Goal: Task Accomplishment & Management: Manage account settings

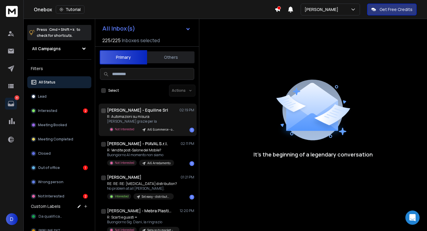
click at [180, 114] on div "Nello Mazza - Equiline Srl 02:19 PM R: Automazioni su misura Buongiorno Cristia…" at bounding box center [150, 119] width 87 height 25
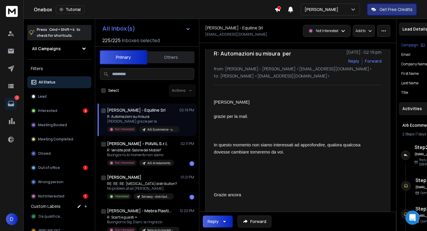
scroll to position [23, 0]
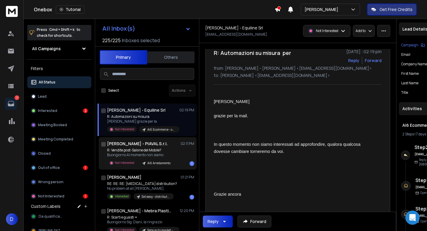
click at [190, 148] on div "R: Vendite post-Salone del Mobile? Buongiorno Al momento non siamo Not Interest…" at bounding box center [150, 157] width 87 height 18
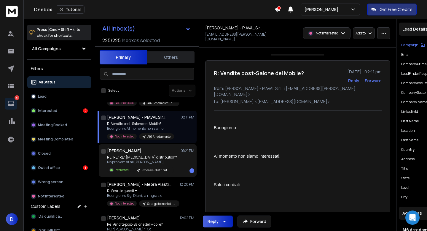
scroll to position [49, 0]
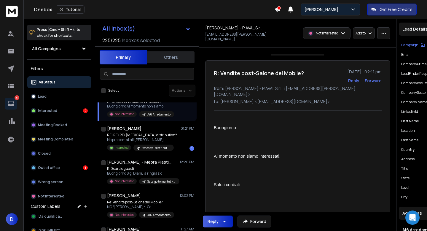
click at [344, 11] on div "[PERSON_NAME]" at bounding box center [331, 10] width 52 height 6
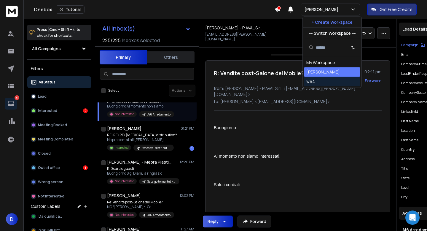
click at [329, 82] on div "we4" at bounding box center [332, 81] width 56 height 9
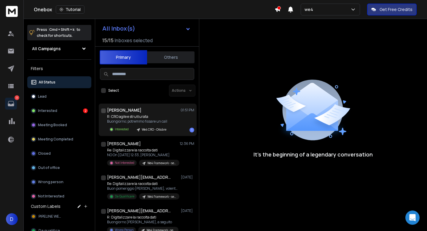
click at [184, 114] on div "R: CRO agile e strutturata Buongiorno; potremmo fissare un call Interested We4 …" at bounding box center [150, 123] width 87 height 18
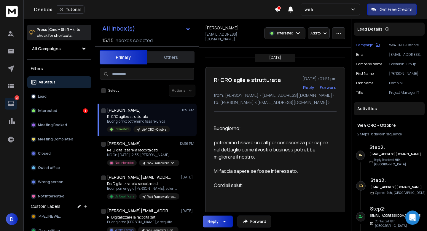
scroll to position [1, 0]
drag, startPoint x: 280, startPoint y: 91, endPoint x: 318, endPoint y: 93, distance: 38.3
click at [318, 93] on div "R: CRO agile e strutturata 9 October 2025 : 01:51 pm Reply Forward from: Stefan…" at bounding box center [275, 90] width 123 height 30
drag, startPoint x: 281, startPoint y: 90, endPoint x: 318, endPoint y: 93, distance: 37.2
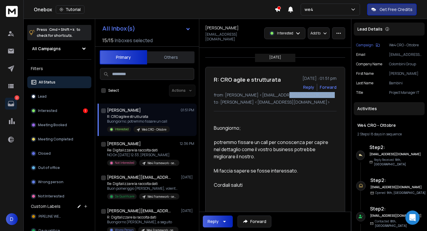
click at [318, 93] on p "from: Stefano Bambini <sbambini@colombinigroup.com>" at bounding box center [275, 95] width 123 height 6
copy p "colombinigroup.com"
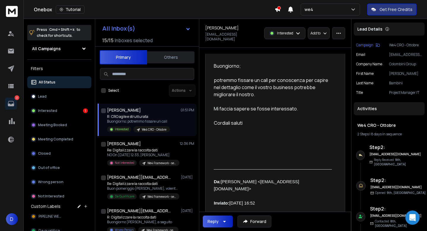
scroll to position [0, 0]
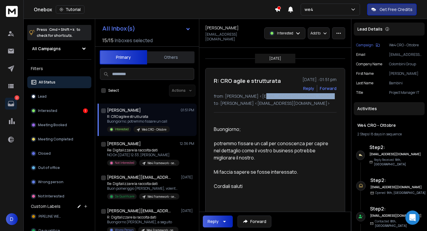
drag, startPoint x: 259, startPoint y: 92, endPoint x: 319, endPoint y: 93, distance: 59.9
click at [319, 93] on p "from: Stefano Bambini <sbambini@colombinigroup.com>" at bounding box center [275, 96] width 123 height 6
copy p "sbambini@colombinigroup.com"
click at [305, 29] on div "Interested" at bounding box center [284, 33] width 41 height 11
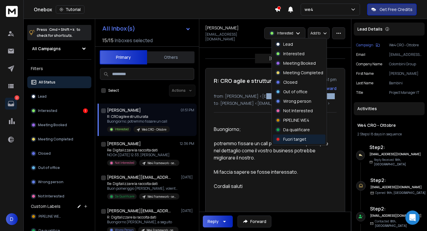
click at [298, 140] on p "Fuori target" at bounding box center [294, 139] width 23 height 6
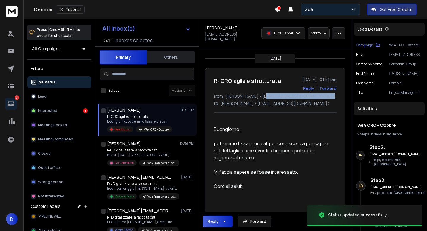
click at [328, 11] on div "we4" at bounding box center [331, 10] width 52 height 6
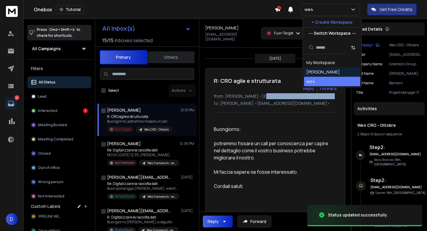
click at [321, 71] on div "[PERSON_NAME]" at bounding box center [323, 72] width 34 height 6
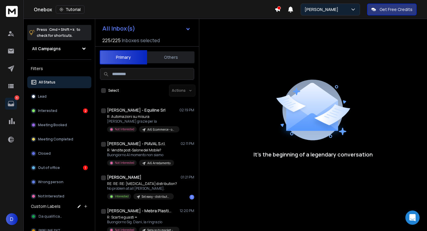
click at [324, 10] on p "[PERSON_NAME]" at bounding box center [323, 10] width 36 height 6
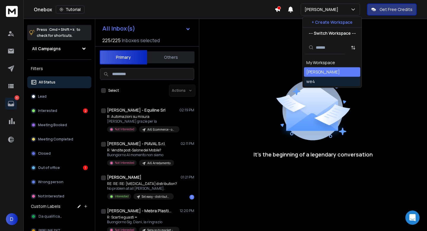
click at [320, 77] on div "we4" at bounding box center [332, 81] width 56 height 9
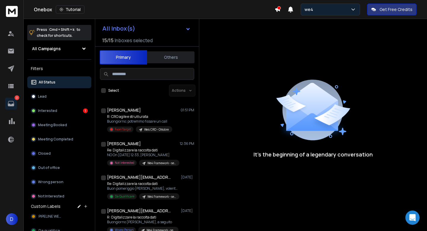
click at [324, 11] on div "we4" at bounding box center [331, 10] width 52 height 6
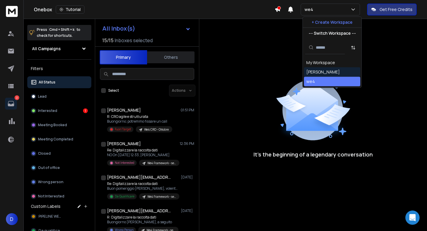
click at [324, 69] on div "[PERSON_NAME]" at bounding box center [323, 72] width 34 height 6
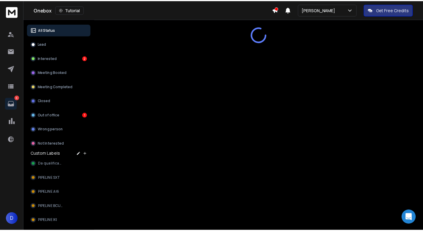
scroll to position [53, 0]
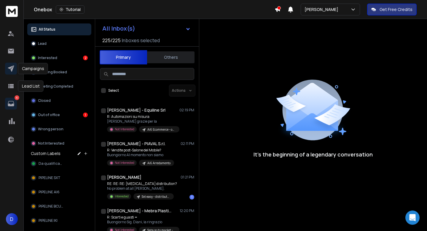
click at [15, 69] on link at bounding box center [11, 69] width 12 height 12
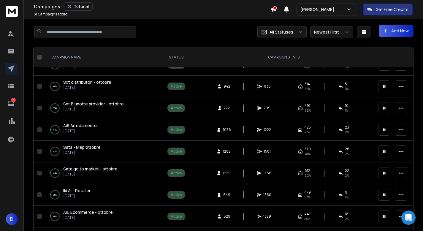
scroll to position [68, 0]
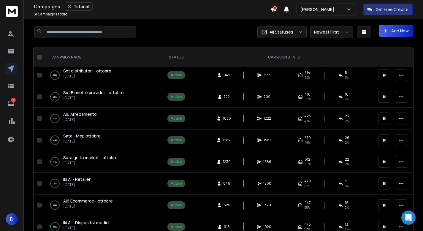
click at [98, 211] on div "Ai6 Ecommerce - [DATE][DATE]" at bounding box center [88, 205] width 50 height 14
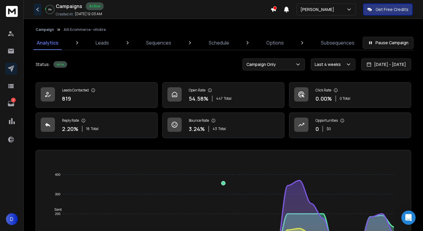
click at [38, 9] on icon at bounding box center [37, 9] width 5 height 5
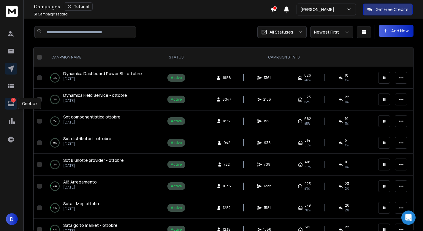
click at [7, 100] on icon at bounding box center [10, 103] width 7 height 7
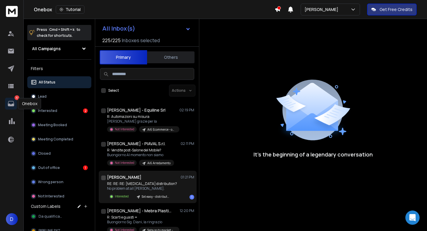
click at [181, 183] on div "RE: RE: RE: [MEDICAL_DATA] distribution? No problem at all Luca. Interested Sxt…" at bounding box center [150, 190] width 87 height 18
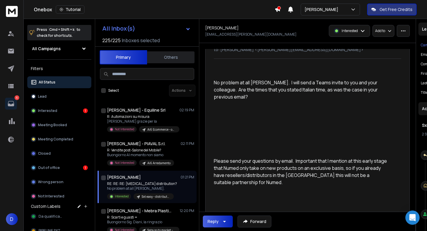
scroll to position [111, 0]
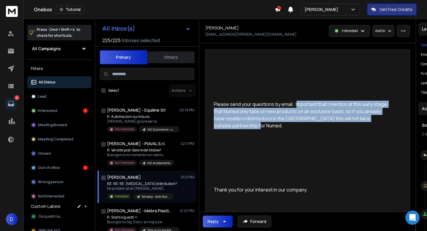
drag, startPoint x: 296, startPoint y: 98, endPoint x: 301, endPoint y: 127, distance: 28.6
click at [301, 127] on p "Please send your questions by email. Important that I mention at this early sta…" at bounding box center [300, 115] width 173 height 28
copy span "mportant that I mention at this early stage that Numed only take on new product…"
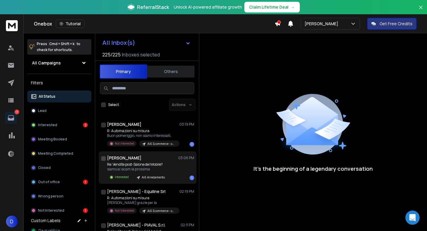
click at [178, 164] on div "Re: Vendite post-Salone del Mobile? siamo al sicam la prossima Interested Ai6 A…" at bounding box center [150, 171] width 87 height 18
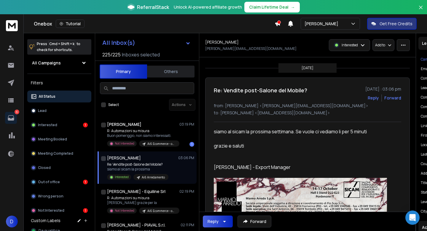
click at [240, 131] on div "siamo al sicam la prossima settimana. Se vuole ci vediamo li per 5 minuti" at bounding box center [300, 131] width 173 height 7
copy div "sicam"
click at [277, 149] on div at bounding box center [300, 152] width 173 height 7
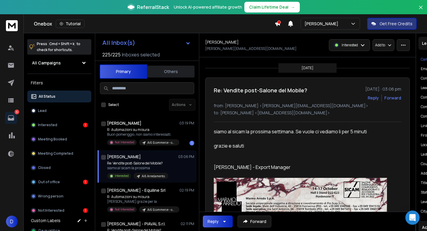
click at [404, 46] on icon "button" at bounding box center [403, 44] width 5 height 5
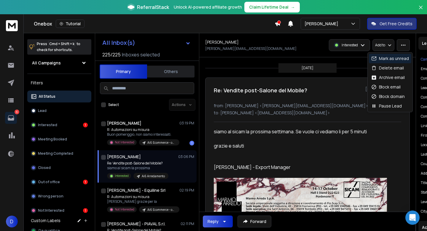
click at [394, 57] on div "Mark as unread" at bounding box center [390, 58] width 38 height 6
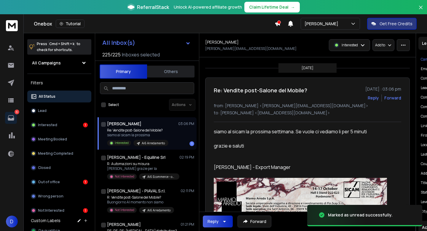
scroll to position [0, 0]
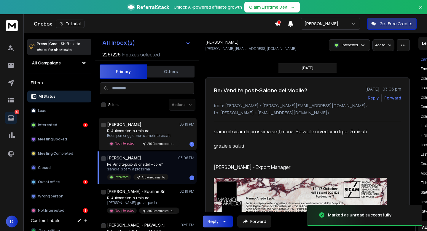
click at [182, 139] on div "R: Automazioni su misura Buon pomeriggio, non siamo interessati. Not Interested…" at bounding box center [150, 137] width 87 height 18
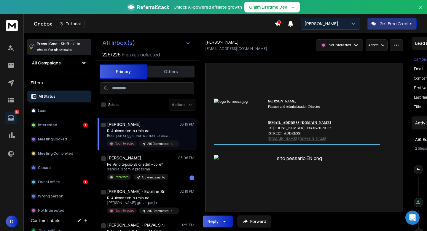
click at [339, 22] on div "[PERSON_NAME]" at bounding box center [331, 24] width 52 height 6
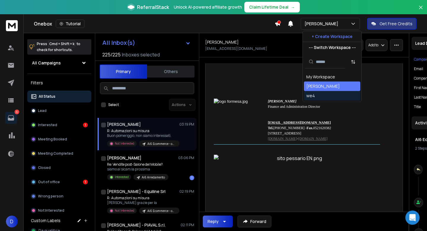
click at [321, 95] on div "we4" at bounding box center [332, 95] width 56 height 9
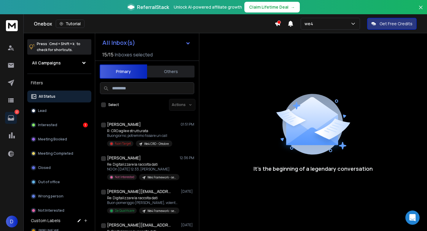
click at [422, 7] on icon "Close banner" at bounding box center [420, 7] width 5 height 5
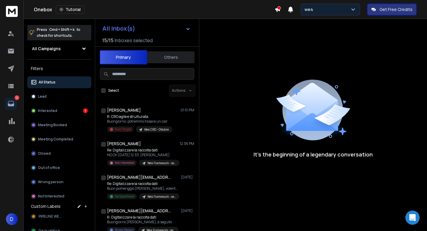
click at [338, 12] on div "we4" at bounding box center [331, 10] width 52 height 6
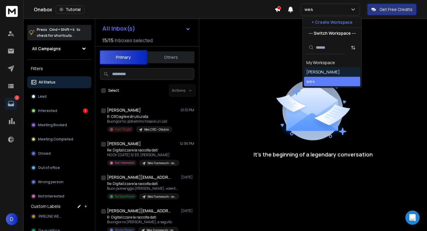
click at [334, 68] on div "[PERSON_NAME]" at bounding box center [332, 71] width 56 height 9
